Goal: Task Accomplishment & Management: Manage account settings

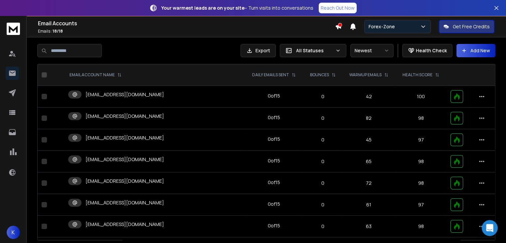
click at [377, 27] on p "Forex-Zone" at bounding box center [382, 26] width 29 height 7
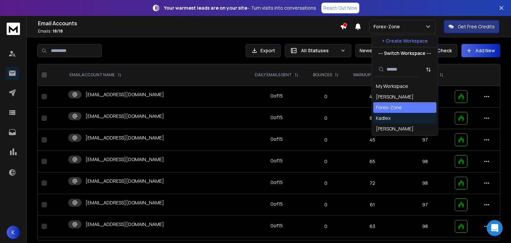
click at [396, 113] on div "Kadlex" at bounding box center [404, 118] width 63 height 11
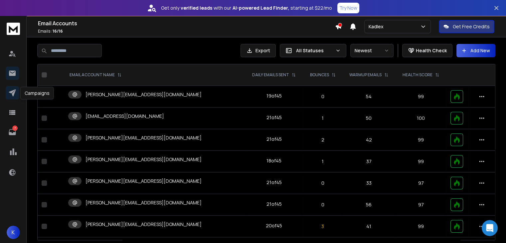
click at [13, 88] on link at bounding box center [12, 92] width 13 height 13
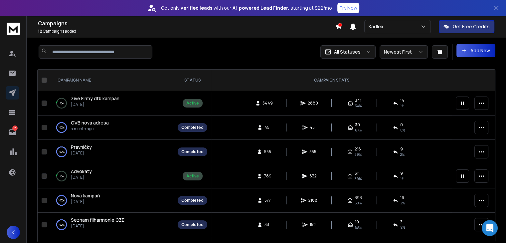
click at [492, 8] on div "Get only verified leads with our AI-powered Lead Finder, starting at $22/mo Try…" at bounding box center [253, 8] width 506 height 16
click at [496, 8] on icon at bounding box center [496, 8] width 4 height 4
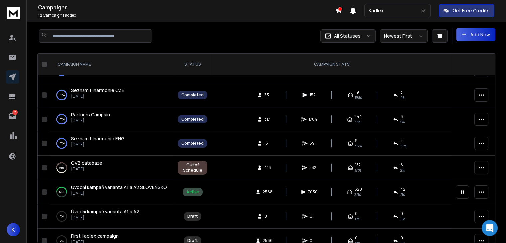
scroll to position [128, 0]
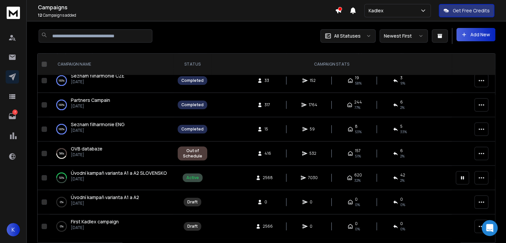
click at [94, 148] on span "OVB databaze" at bounding box center [87, 148] width 32 height 6
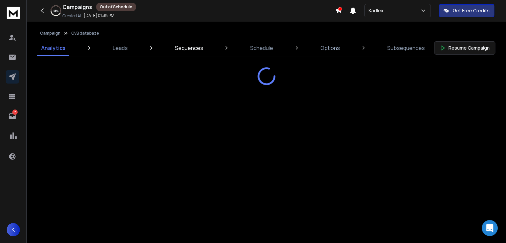
click at [189, 48] on p "Sequences" at bounding box center [189, 48] width 28 height 8
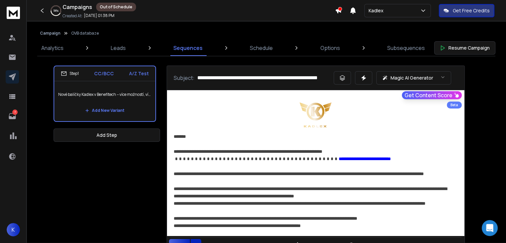
click at [338, 159] on link "**********" at bounding box center [364, 158] width 52 height 5
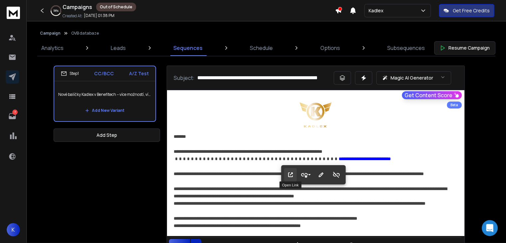
click at [293, 171] on icon "button" at bounding box center [290, 175] width 8 height 8
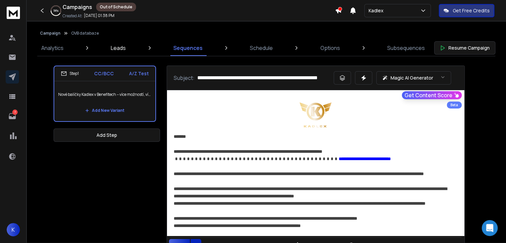
click at [123, 49] on p "Leads" at bounding box center [118, 48] width 15 height 8
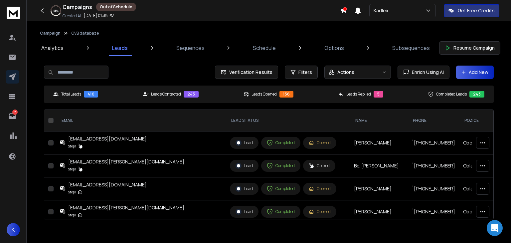
click at [54, 46] on p "Analytics" at bounding box center [52, 48] width 22 height 8
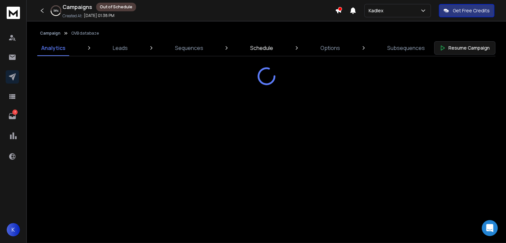
click at [267, 52] on link "Schedule" at bounding box center [261, 48] width 31 height 16
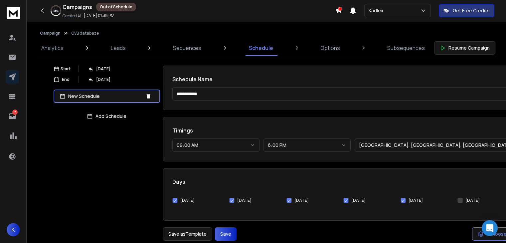
scroll to position [7, 0]
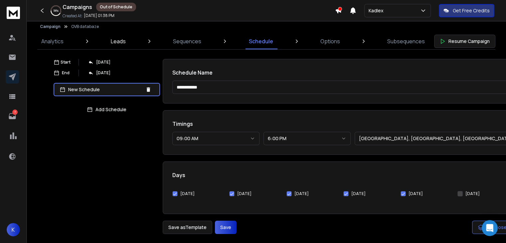
click at [121, 38] on p "Leads" at bounding box center [118, 41] width 15 height 8
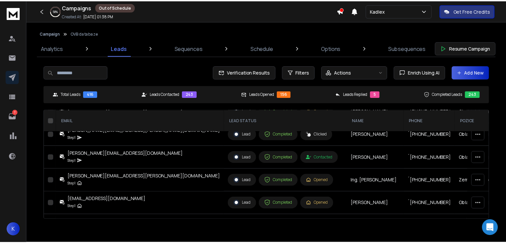
scroll to position [100, 0]
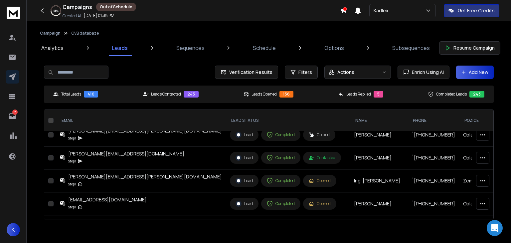
click at [52, 51] on p "Analytics" at bounding box center [52, 48] width 22 height 8
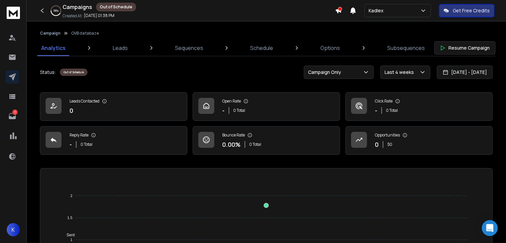
click at [57, 46] on p "Analytics" at bounding box center [53, 48] width 24 height 8
click at [113, 51] on p "Leads" at bounding box center [120, 48] width 15 height 8
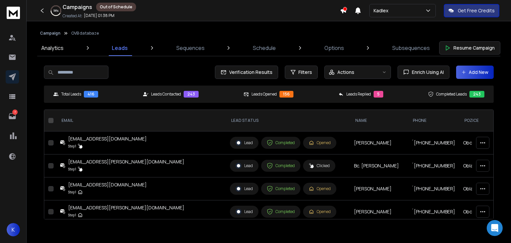
click at [62, 52] on p "Analytics" at bounding box center [52, 48] width 22 height 8
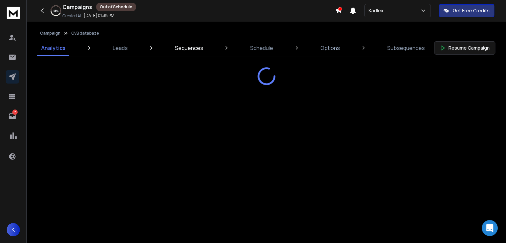
click at [185, 48] on p "Sequences" at bounding box center [189, 48] width 28 height 8
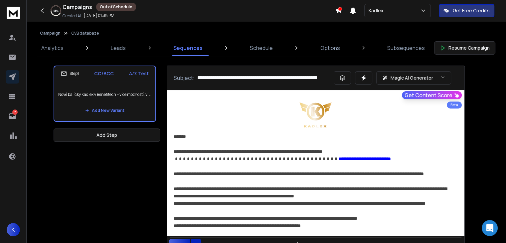
click at [338, 158] on link "**********" at bounding box center [364, 158] width 52 height 5
click at [252, 166] on div at bounding box center [316, 166] width 284 height 7
click at [269, 48] on p "Schedule" at bounding box center [261, 48] width 23 height 8
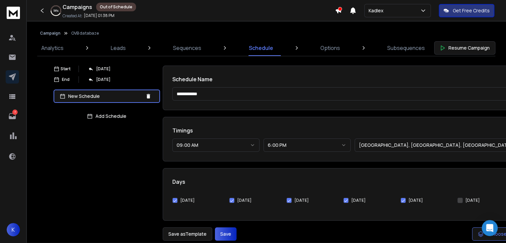
click at [110, 80] on p "Sun Aug 31 2025" at bounding box center [103, 79] width 14 height 5
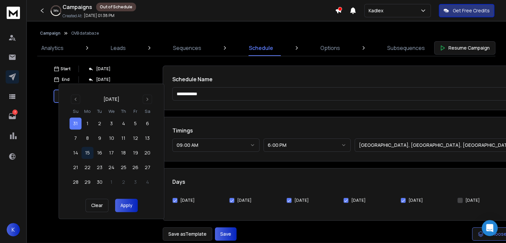
click at [152, 100] on div "September 2025" at bounding box center [111, 98] width 84 height 8
click at [150, 99] on icon "Go to next month" at bounding box center [147, 98] width 5 height 5
click at [149, 99] on icon "Go to next month" at bounding box center [147, 98] width 5 height 5
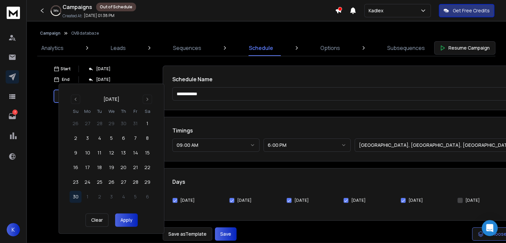
click at [77, 194] on button "30" at bounding box center [75, 196] width 12 height 12
click at [148, 96] on button "Go to next month" at bounding box center [147, 98] width 9 height 9
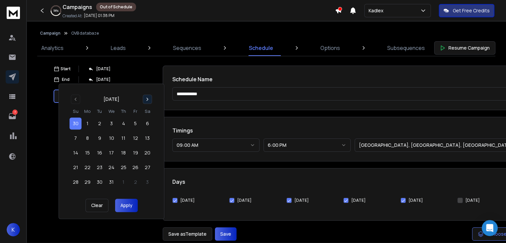
click at [148, 96] on button "Go to next month" at bounding box center [147, 98] width 9 height 9
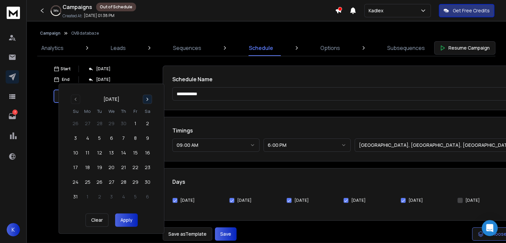
click at [148, 96] on button "Go to next month" at bounding box center [147, 98] width 9 height 9
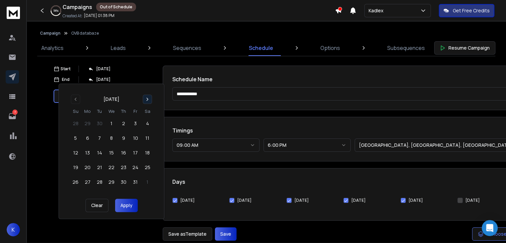
click at [148, 96] on button "Go to next month" at bounding box center [147, 98] width 9 height 9
click at [148, 96] on icon "Go to next month" at bounding box center [147, 98] width 5 height 5
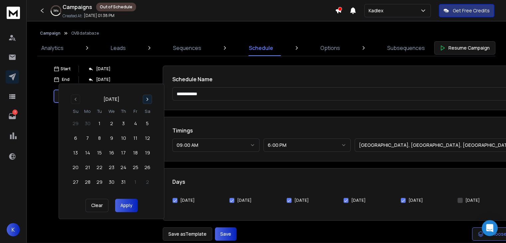
click at [148, 96] on icon "Go to next month" at bounding box center [147, 98] width 5 height 5
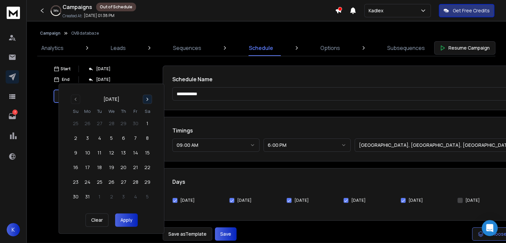
click at [148, 95] on button "Go to next month" at bounding box center [147, 98] width 9 height 9
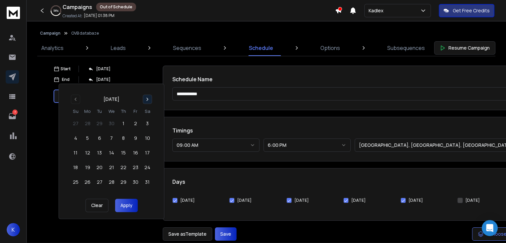
click at [148, 95] on button "Go to next month" at bounding box center [147, 98] width 9 height 9
click at [125, 176] on button "30" at bounding box center [123, 182] width 12 height 12
click at [133, 206] on button "Apply" at bounding box center [126, 204] width 23 height 13
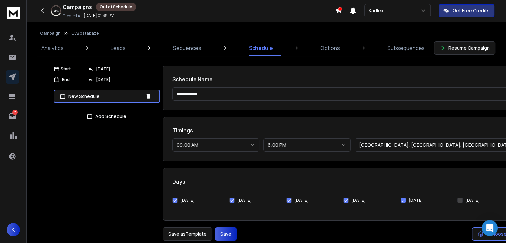
click at [223, 236] on button "Save" at bounding box center [226, 233] width 22 height 13
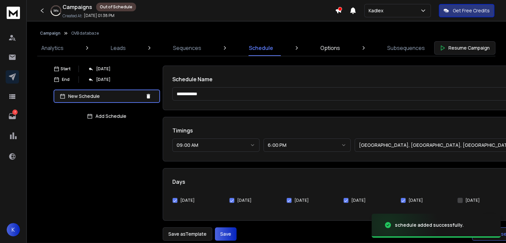
click at [326, 52] on p "Options" at bounding box center [330, 48] width 20 height 8
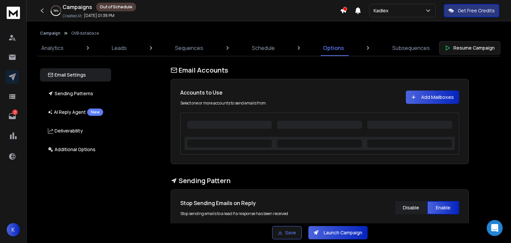
click at [412, 100] on button "Add Mailboxes" at bounding box center [432, 96] width 53 height 13
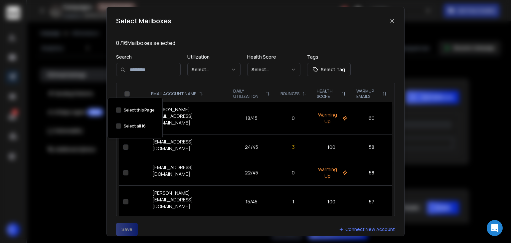
click at [126, 93] on button "Select this Page" at bounding box center [126, 93] width 5 height 5
click at [118, 125] on button "Select this Page" at bounding box center [118, 125] width 5 height 5
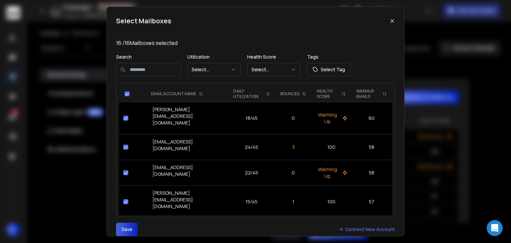
click at [391, 19] on icon at bounding box center [391, 20] width 5 height 5
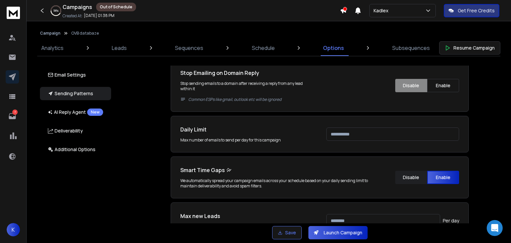
scroll to position [299, 0]
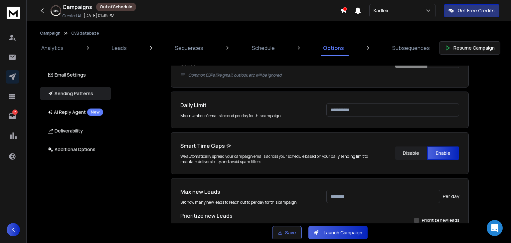
click at [338, 235] on button "Launch Campaign" at bounding box center [337, 232] width 59 height 13
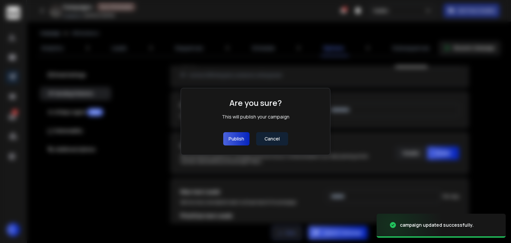
click at [243, 142] on button "Publish" at bounding box center [236, 138] width 26 height 13
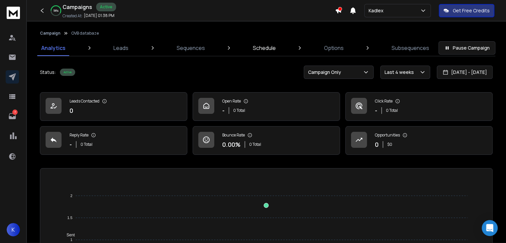
click at [266, 45] on p "Schedule" at bounding box center [264, 48] width 23 height 8
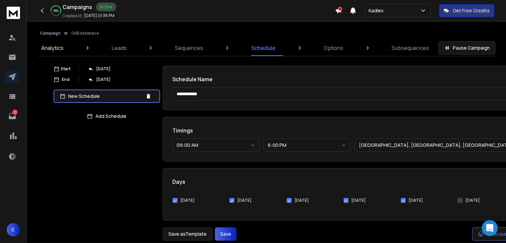
click at [45, 47] on p "Analytics" at bounding box center [52, 48] width 22 height 8
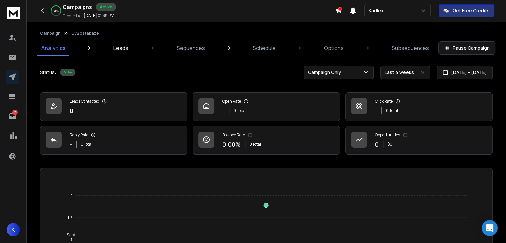
click at [124, 50] on p "Leads" at bounding box center [120, 48] width 15 height 8
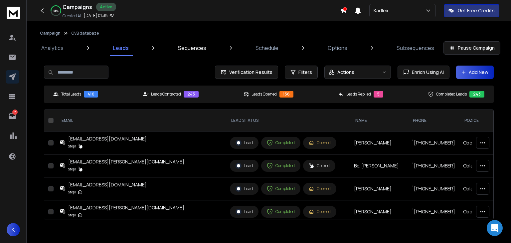
click at [185, 49] on p "Sequences" at bounding box center [192, 48] width 28 height 8
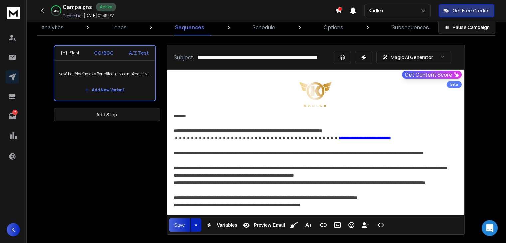
scroll to position [21, 0]
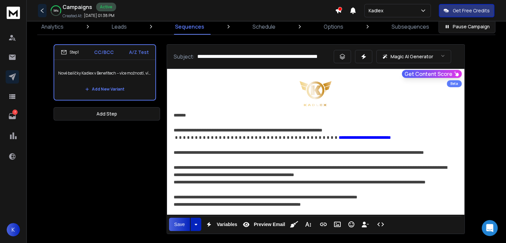
click at [45, 14] on button at bounding box center [42, 10] width 9 height 13
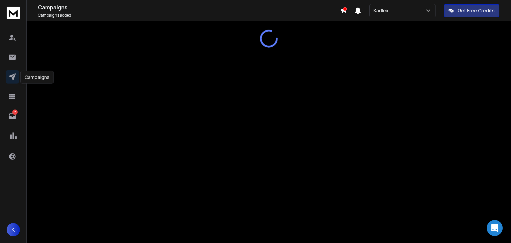
click at [15, 76] on icon at bounding box center [12, 77] width 8 height 8
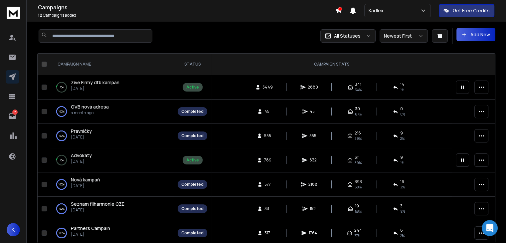
click at [78, 156] on span "Advokaty" at bounding box center [81, 155] width 21 height 6
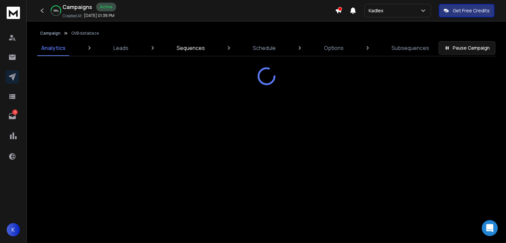
click at [184, 45] on p "Sequences" at bounding box center [191, 48] width 28 height 8
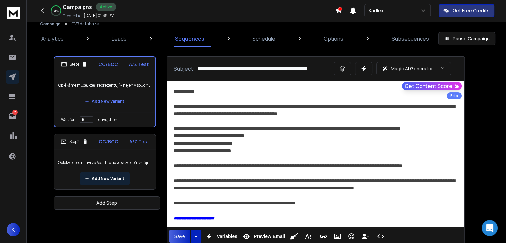
scroll to position [21, 0]
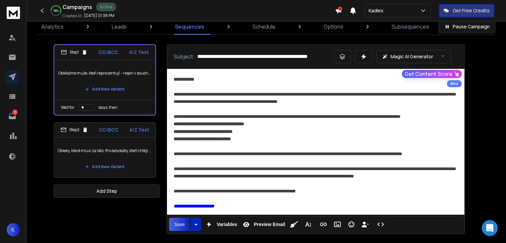
click at [139, 154] on p "Obleky, které mluví za Vás. Pro advokáty, kteří chtějí víc než jen dobrý dojem." at bounding box center [105, 150] width 94 height 19
type input "**********"
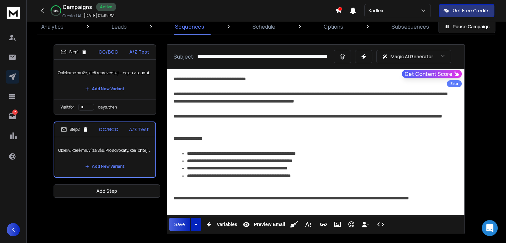
scroll to position [0, 0]
click at [43, 11] on icon at bounding box center [42, 11] width 6 height 6
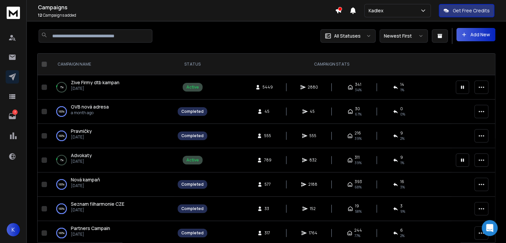
click at [101, 133] on div "100 % Pravničky 2 months ago" at bounding box center [111, 136] width 111 height 16
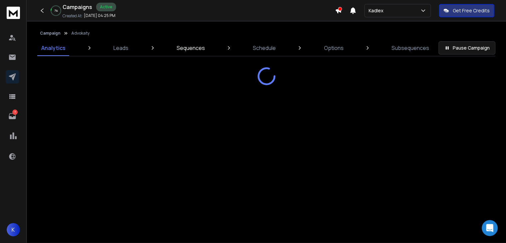
click at [197, 50] on p "Sequences" at bounding box center [191, 48] width 28 height 8
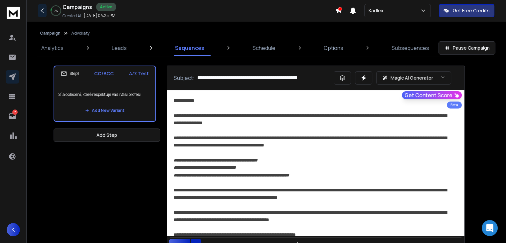
click at [43, 8] on icon at bounding box center [42, 11] width 6 height 6
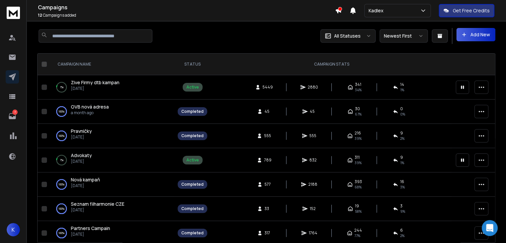
click at [97, 152] on div "7 % Advokaty 2 months ago" at bounding box center [111, 160] width 111 height 16
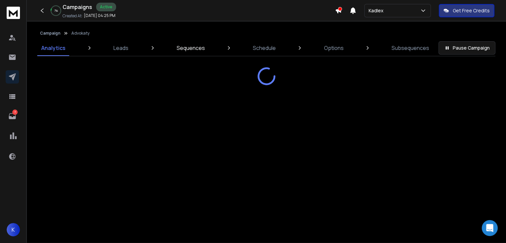
click at [179, 50] on p "Sequences" at bounding box center [191, 48] width 28 height 8
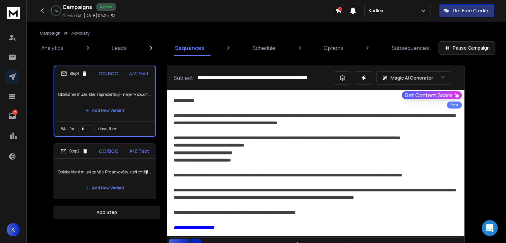
click at [132, 165] on p "Obleky, které mluví za Vás. Pro advokáty, kteří chtějí víc než jen dobrý dojem." at bounding box center [105, 172] width 94 height 19
type input "**********"
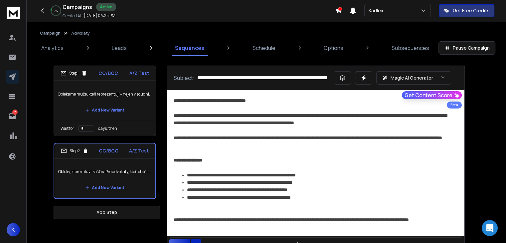
click at [247, 115] on div "**********" at bounding box center [313, 119] width 279 height 15
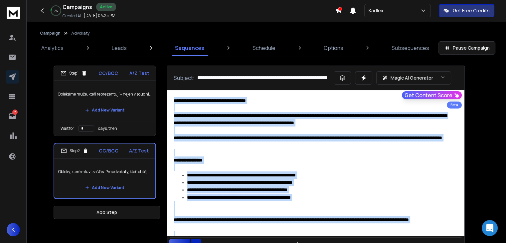
copy div "**********"
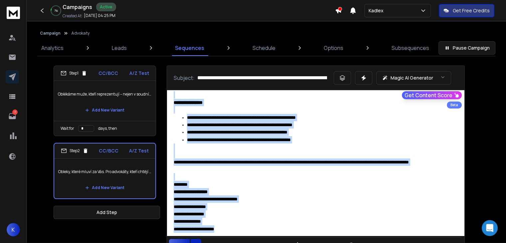
scroll to position [61, 0]
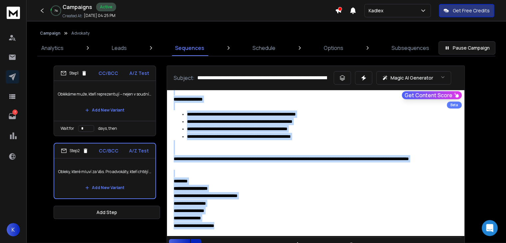
click at [241, 168] on div "**********" at bounding box center [313, 162] width 279 height 15
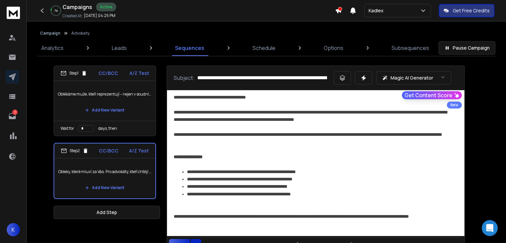
scroll to position [0, 0]
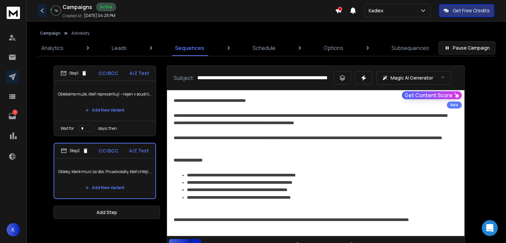
click at [43, 15] on button at bounding box center [42, 10] width 9 height 13
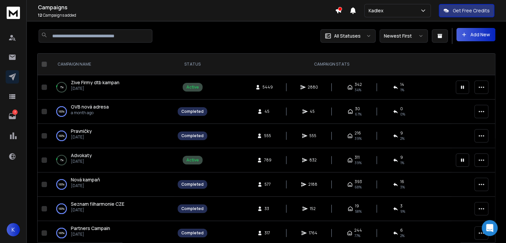
click at [88, 131] on span "Pravničky" at bounding box center [81, 131] width 21 height 6
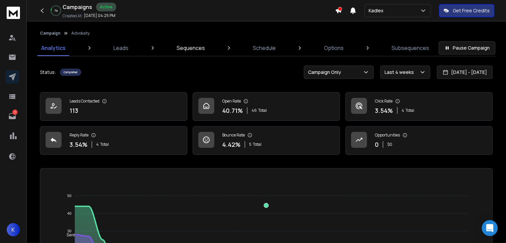
click at [194, 50] on p "Sequences" at bounding box center [191, 48] width 28 height 8
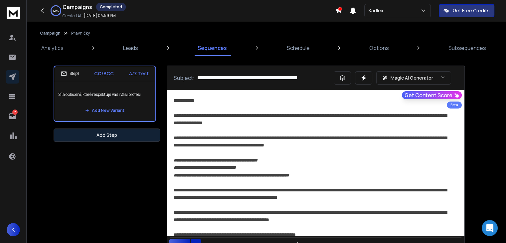
click at [112, 136] on button "Add Step" at bounding box center [107, 134] width 106 height 13
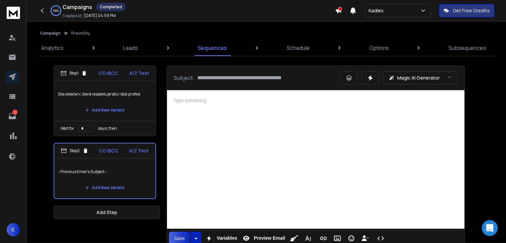
click at [205, 103] on div at bounding box center [316, 100] width 284 height 7
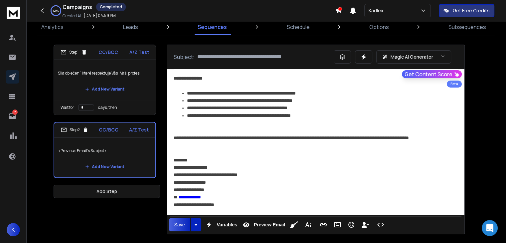
scroll to position [21, 0]
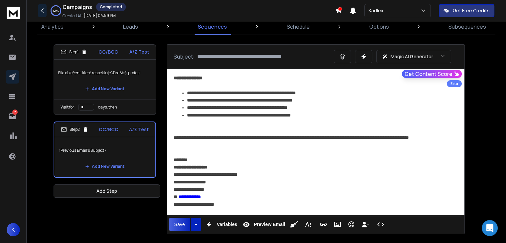
click at [44, 13] on icon at bounding box center [42, 11] width 6 height 6
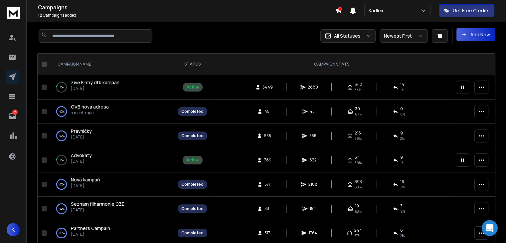
click at [101, 155] on div "7 % Advokaty 2 months ago" at bounding box center [111, 160] width 111 height 16
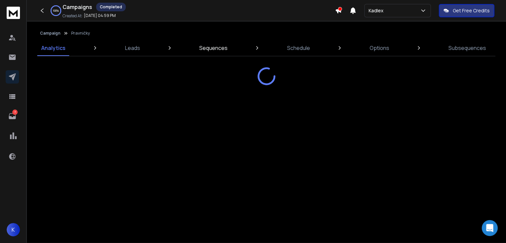
click at [221, 51] on p "Sequences" at bounding box center [213, 48] width 28 height 8
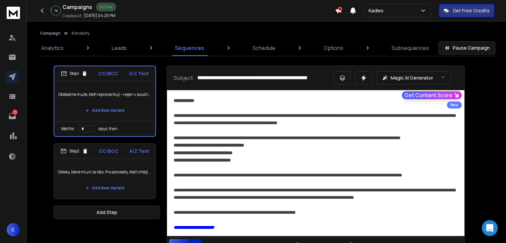
click at [139, 184] on div "Add New Variant" at bounding box center [105, 187] width 94 height 13
type input "**********"
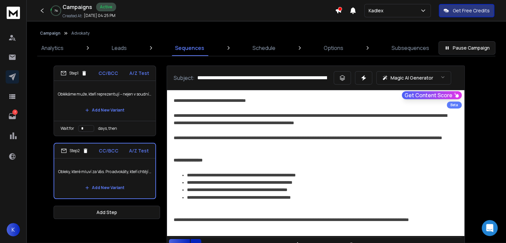
click at [233, 81] on div "**********" at bounding box center [315, 78] width 297 height 24
click at [233, 78] on input "**********" at bounding box center [262, 78] width 130 height 8
click at [43, 9] on icon at bounding box center [42, 10] width 3 height 4
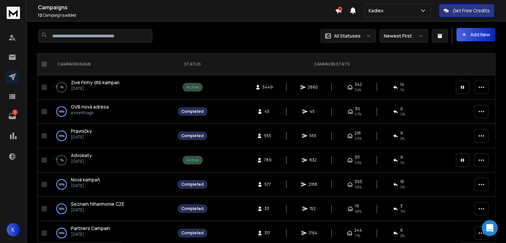
click at [90, 134] on p "2 months ago" at bounding box center [81, 136] width 21 height 5
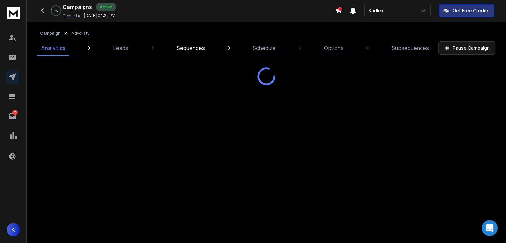
click at [181, 53] on link "Sequences" at bounding box center [191, 48] width 36 height 16
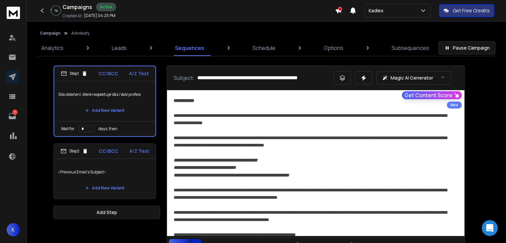
click at [107, 173] on p "<Previous Email's Subject>" at bounding box center [105, 172] width 94 height 19
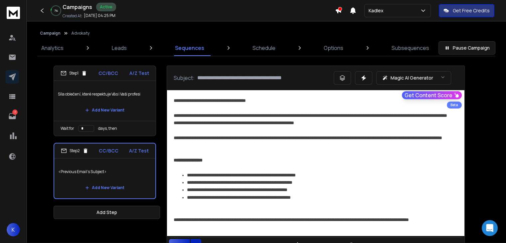
click at [226, 79] on input at bounding box center [262, 78] width 130 height 8
paste input "**********"
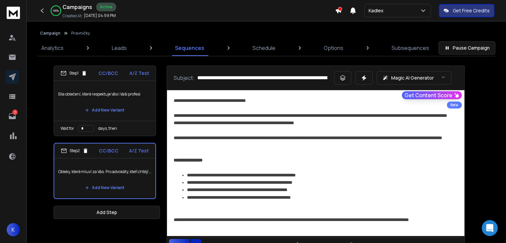
drag, startPoint x: 231, startPoint y: 77, endPoint x: 220, endPoint y: 80, distance: 11.8
click at [220, 80] on input "**********" at bounding box center [262, 78] width 130 height 8
click at [229, 79] on input "**********" at bounding box center [262, 78] width 130 height 8
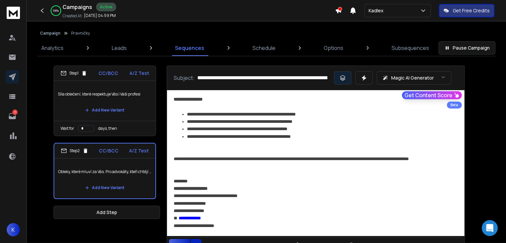
scroll to position [0, 53]
drag, startPoint x: 299, startPoint y: 79, endPoint x: 290, endPoint y: 75, distance: 10.0
click at [290, 75] on input "**********" at bounding box center [262, 78] width 130 height 8
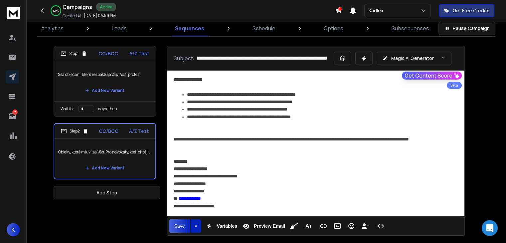
scroll to position [21, 0]
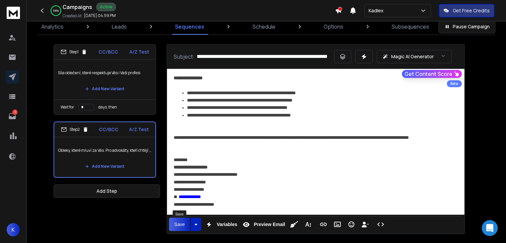
type input "**********"
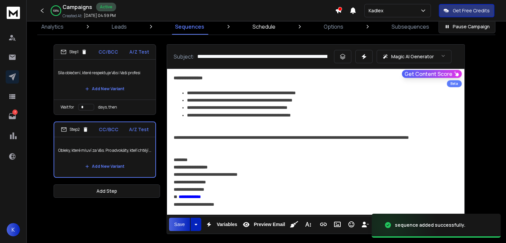
click at [274, 26] on p "Schedule" at bounding box center [263, 27] width 23 height 8
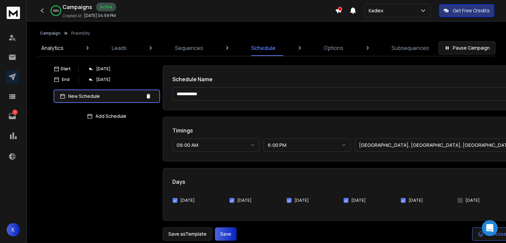
click at [57, 49] on p "Analytics" at bounding box center [52, 48] width 22 height 8
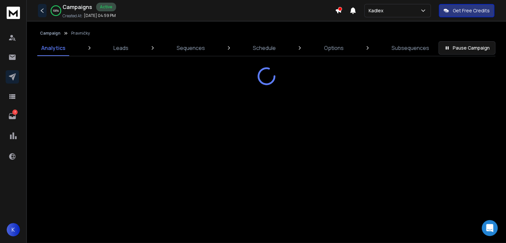
click at [41, 11] on icon at bounding box center [42, 10] width 3 height 4
